Goal: Navigation & Orientation: Find specific page/section

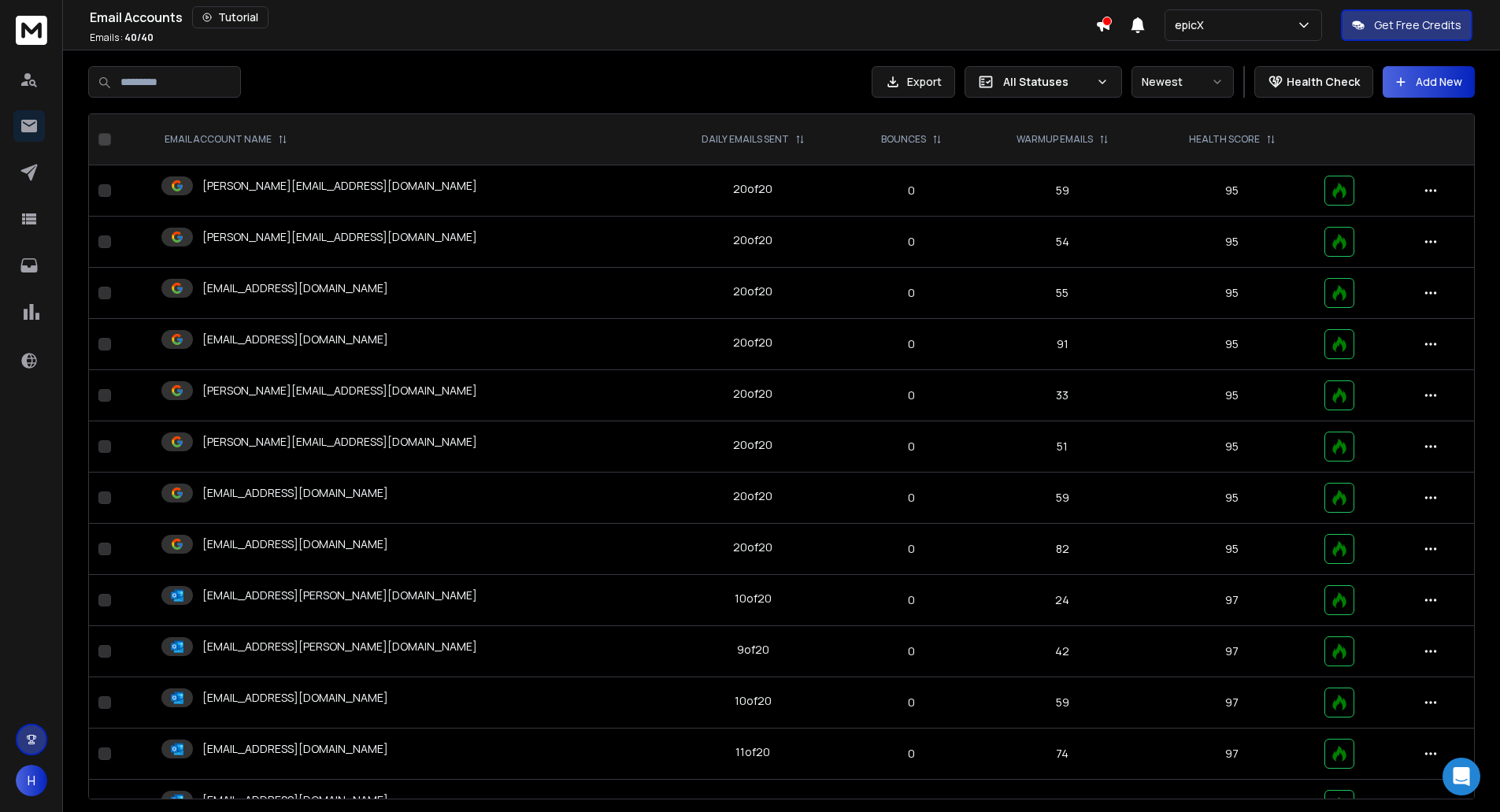
scroll to position [1426, 0]
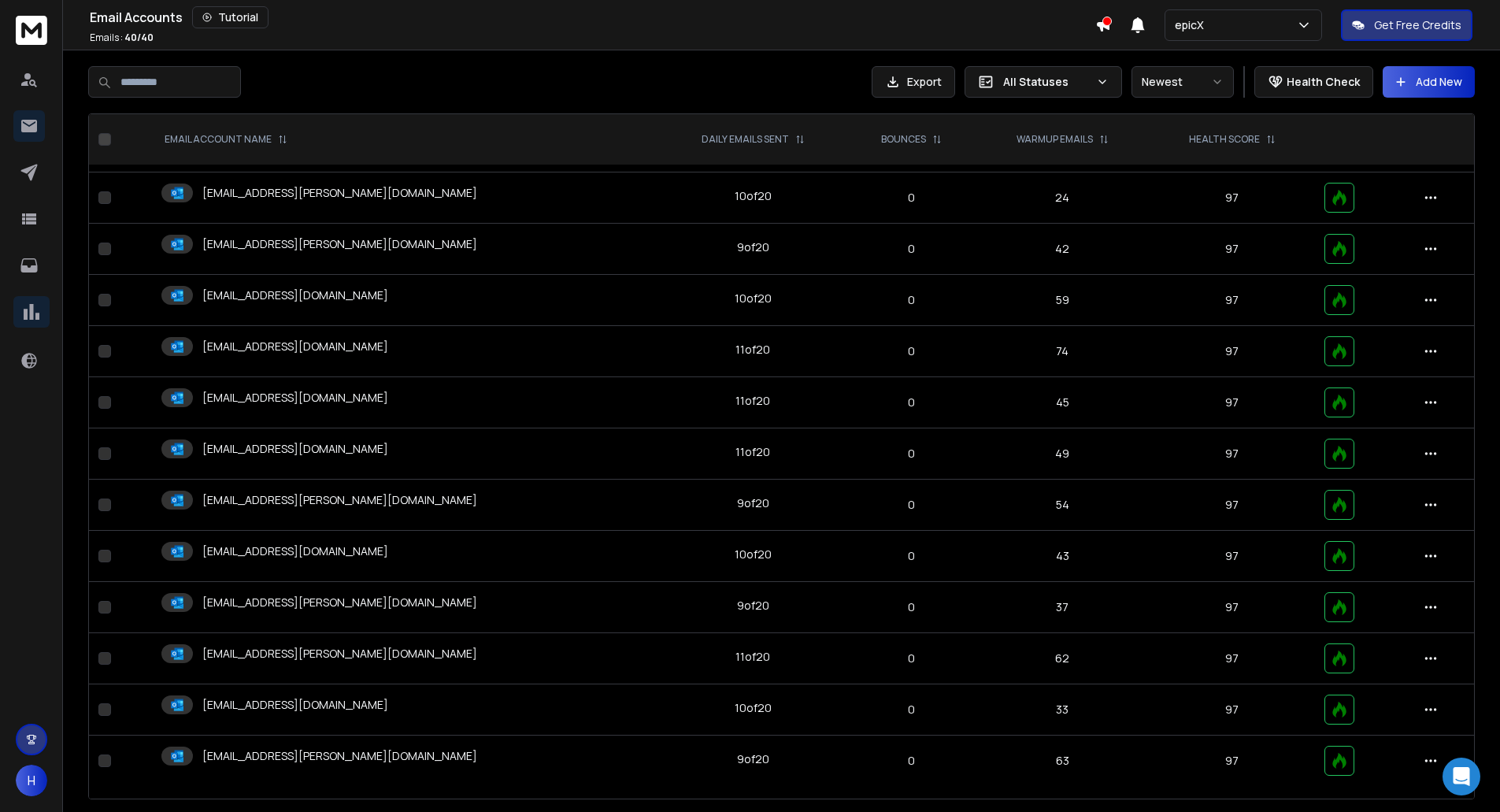
click at [35, 301] on icon at bounding box center [31, 311] width 24 height 24
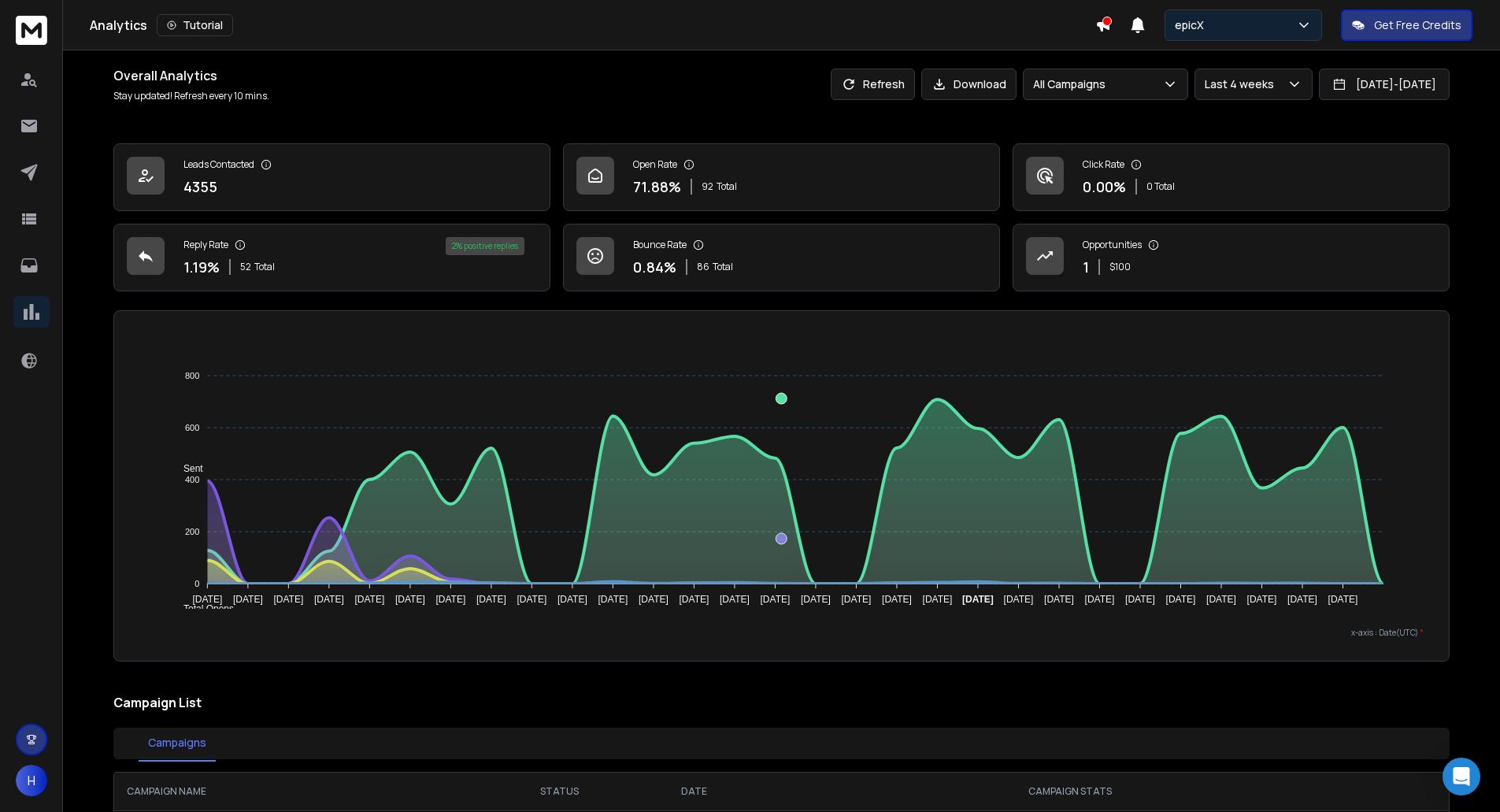
click at [1305, 12] on button "epicX" at bounding box center [1243, 25] width 157 height 31
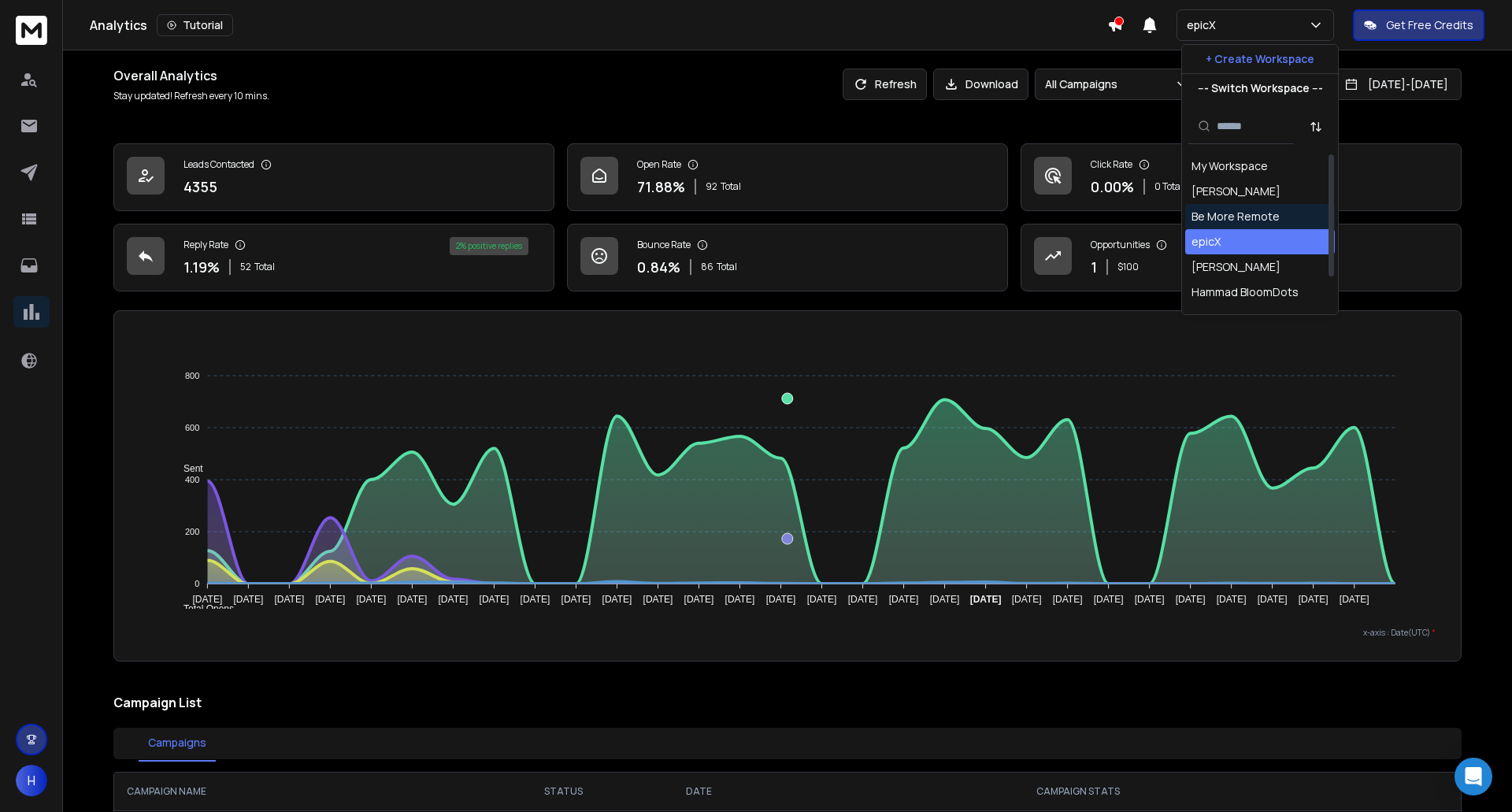
click at [1224, 205] on div "Be More Remote" at bounding box center [1260, 216] width 150 height 25
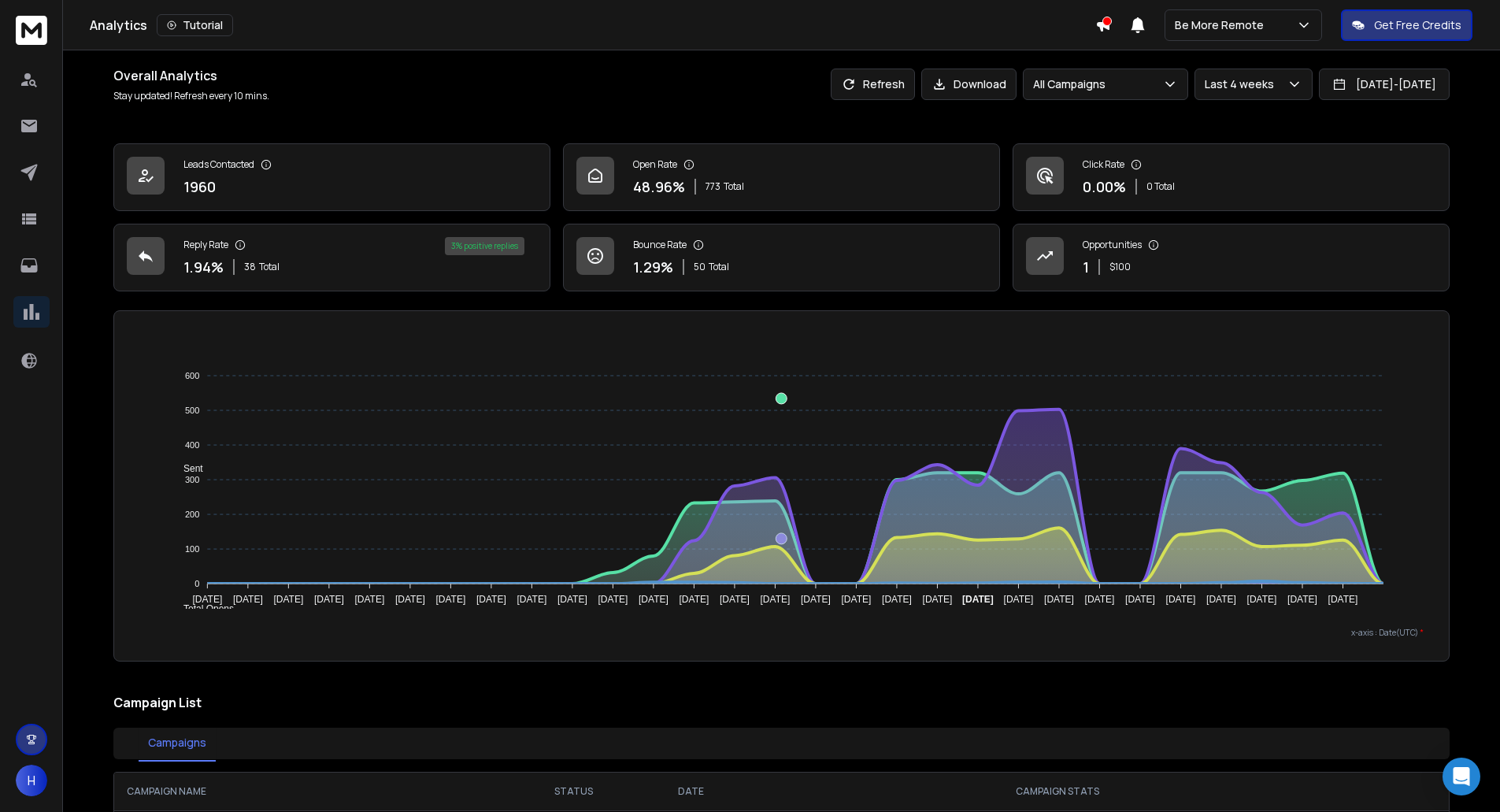
click at [45, 265] on div at bounding box center [31, 268] width 36 height 37
click at [33, 267] on icon at bounding box center [28, 265] width 17 height 14
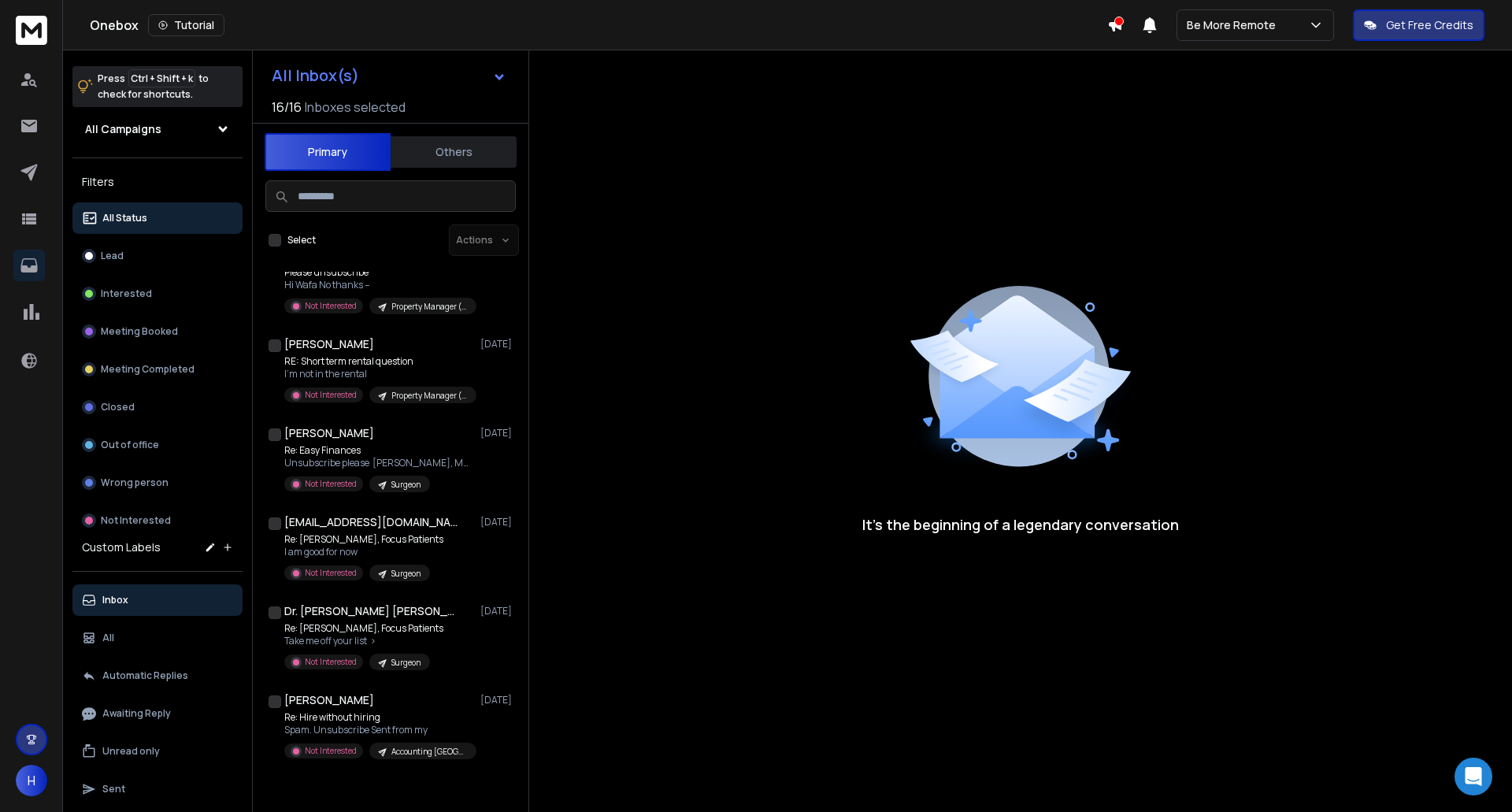
scroll to position [749, 0]
